Goal: Navigation & Orientation: Understand site structure

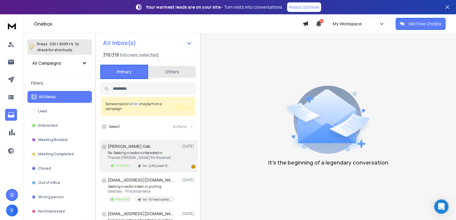
click at [136, 153] on p "Re: Seeking Investors interested in" at bounding box center [141, 153] width 67 height 5
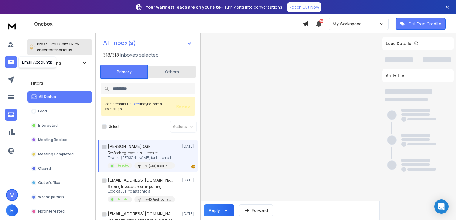
click at [13, 64] on icon at bounding box center [11, 62] width 6 height 5
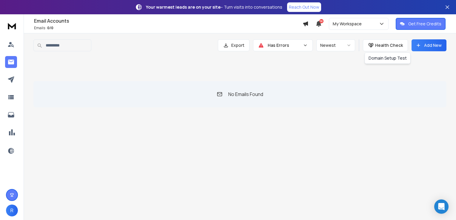
click at [297, 43] on p "Has Errors" at bounding box center [284, 45] width 33 height 6
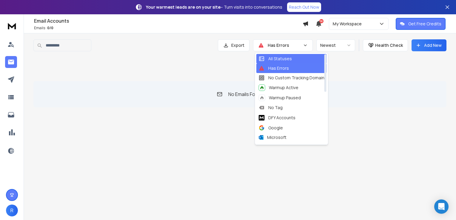
click at [278, 62] on div "All Statuses" at bounding box center [291, 59] width 70 height 10
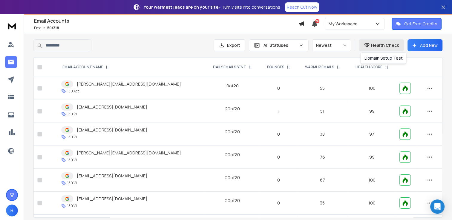
click at [391, 44] on p "Health Check" at bounding box center [385, 45] width 28 height 6
click at [289, 45] on p "All Statuses" at bounding box center [279, 45] width 33 height 6
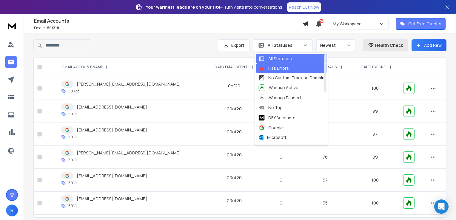
click at [283, 69] on div "Has Errors" at bounding box center [274, 68] width 30 height 6
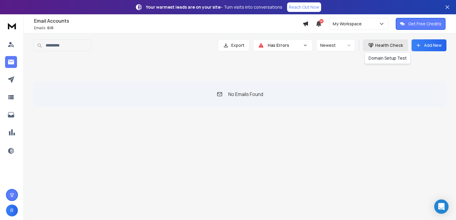
click at [380, 49] on button "Health Check" at bounding box center [385, 45] width 45 height 12
click at [10, 78] on icon at bounding box center [10, 79] width 7 height 7
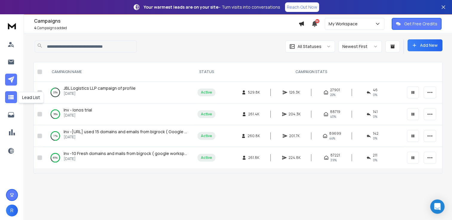
click at [13, 101] on link at bounding box center [11, 97] width 12 height 12
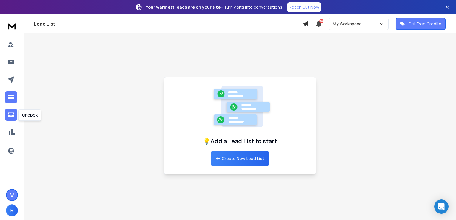
click at [14, 119] on link at bounding box center [11, 115] width 12 height 12
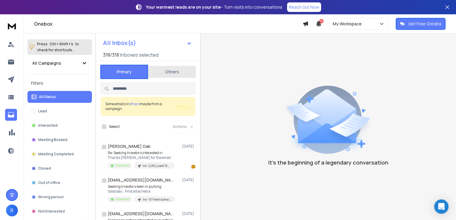
click at [180, 79] on div "Primary Others Some emails in others maybe from a campaign Review Select Action…" at bounding box center [148, 184] width 104 height 236
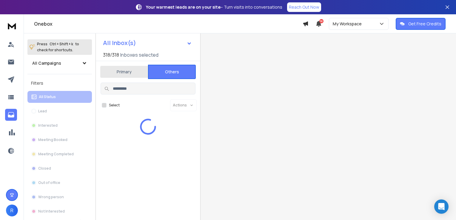
click at [177, 75] on button "Others" at bounding box center [172, 72] width 48 height 14
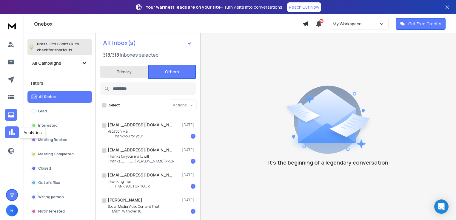
click at [13, 138] on link at bounding box center [12, 133] width 14 height 14
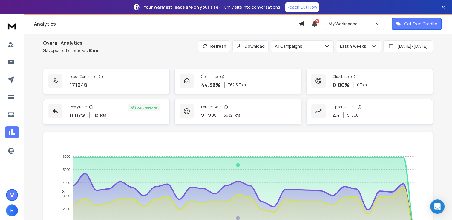
click at [348, 41] on button "Last 4 weeks" at bounding box center [358, 46] width 45 height 12
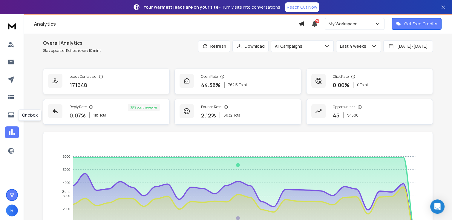
click at [16, 125] on div at bounding box center [12, 99] width 14 height 121
click at [10, 115] on icon at bounding box center [10, 114] width 7 height 7
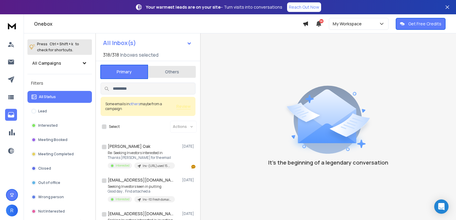
click at [446, 10] on div at bounding box center [447, 7] width 5 height 14
